Goal: Navigation & Orientation: Find specific page/section

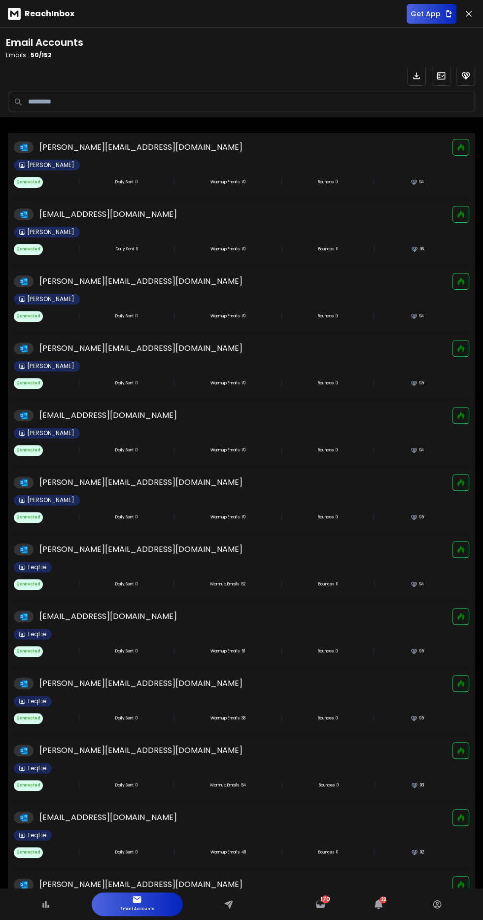
scroll to position [9, 0]
click at [469, 13] on icon at bounding box center [469, 13] width 6 height 6
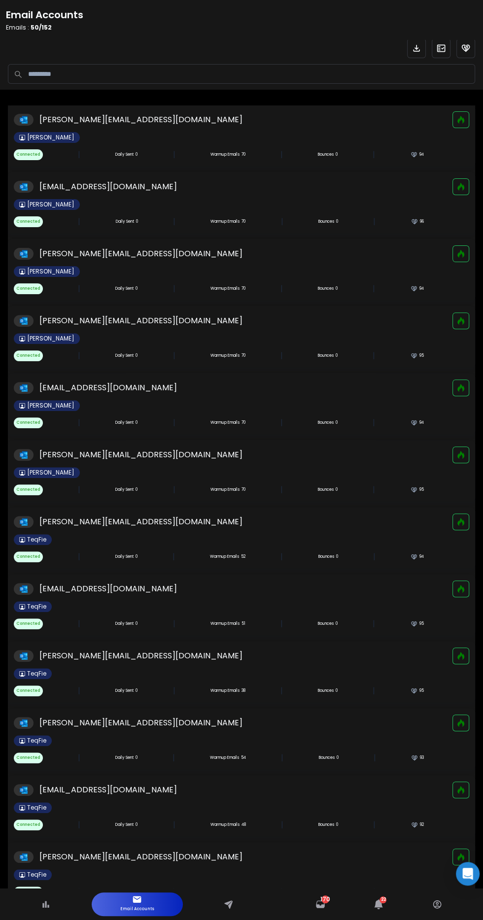
click at [31, 31] on span "50 / 152" at bounding box center [41, 27] width 21 height 8
click at [236, 18] on div "Email Accounts Emails : 50 / 152" at bounding box center [241, 19] width 483 height 39
click at [437, 907] on icon at bounding box center [437, 904] width 10 height 10
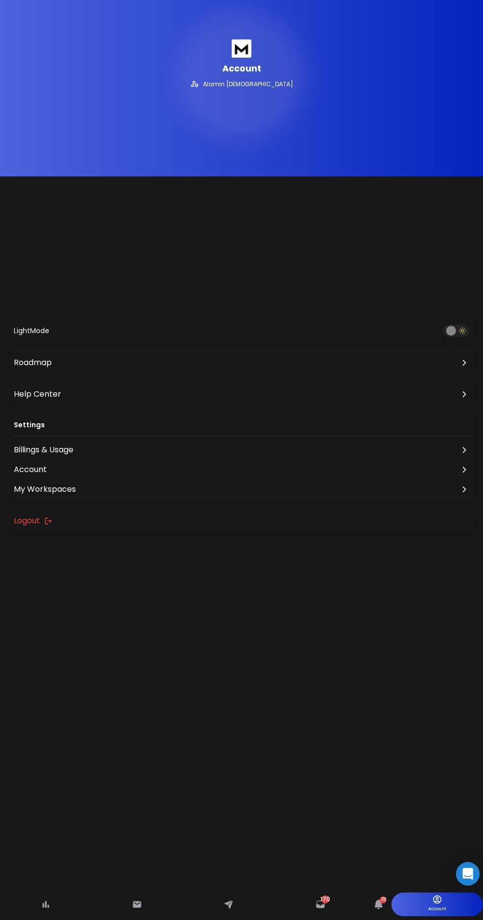
click at [227, 489] on div "My Workspaces" at bounding box center [241, 489] width 455 height 12
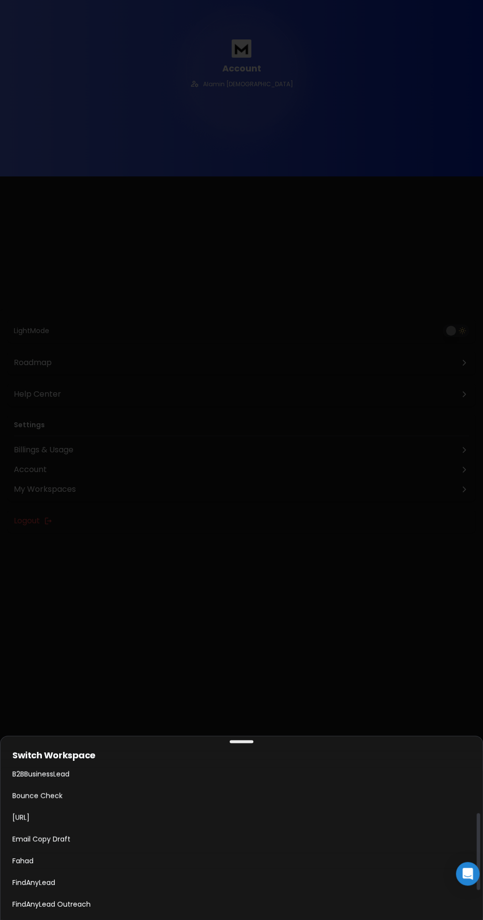
scroll to position [73, 0]
click at [102, 819] on div "[URL]" at bounding box center [241, 819] width 458 height 10
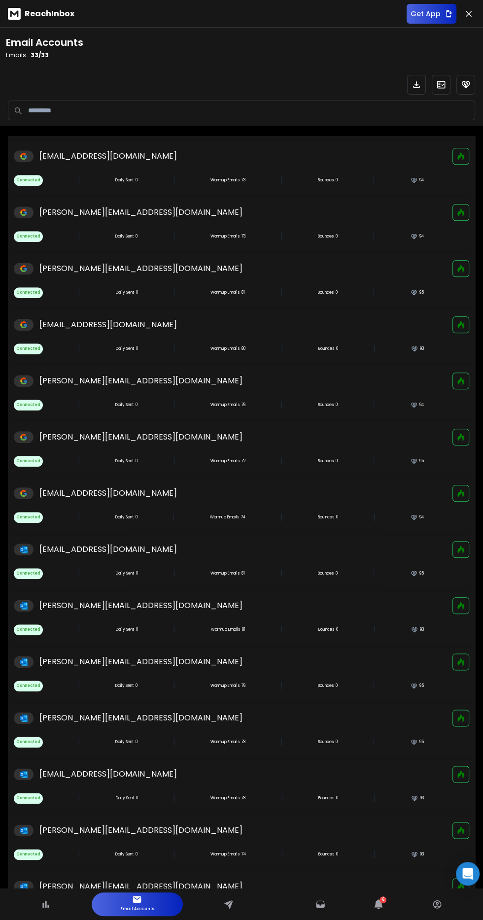
scroll to position [986, 0]
